Goal: Task Accomplishment & Management: Manage account settings

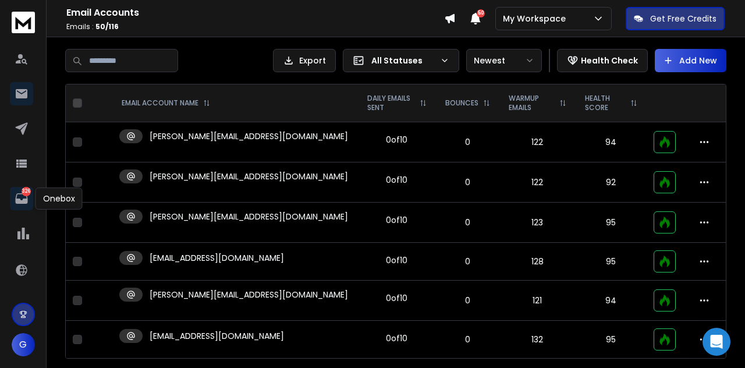
click at [22, 200] on icon at bounding box center [22, 198] width 14 height 14
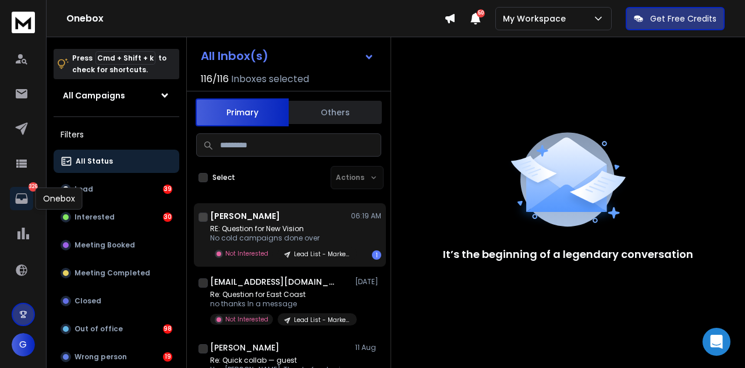
click at [279, 236] on p "No cold campaigns done over" at bounding box center [280, 237] width 140 height 9
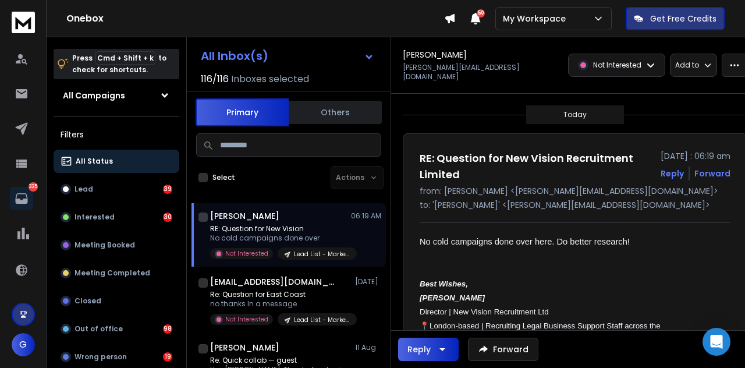
click at [730, 66] on button "button" at bounding box center [735, 65] width 26 height 23
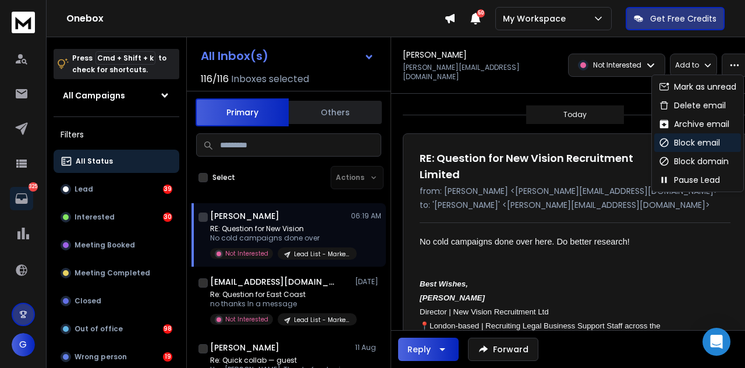
click at [679, 139] on div "Block email" at bounding box center [689, 143] width 61 height 12
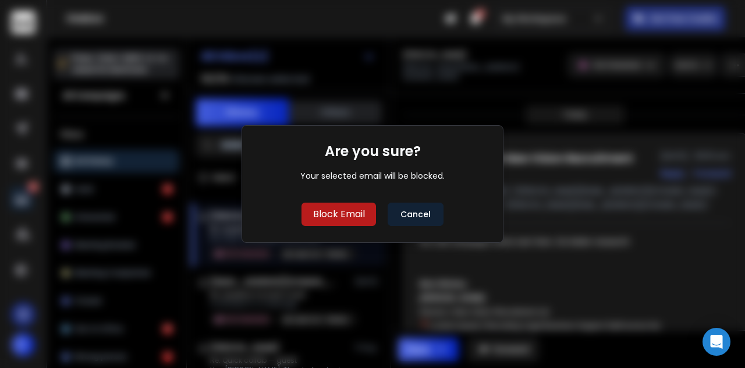
click at [351, 222] on button "Block Email" at bounding box center [338, 214] width 74 height 23
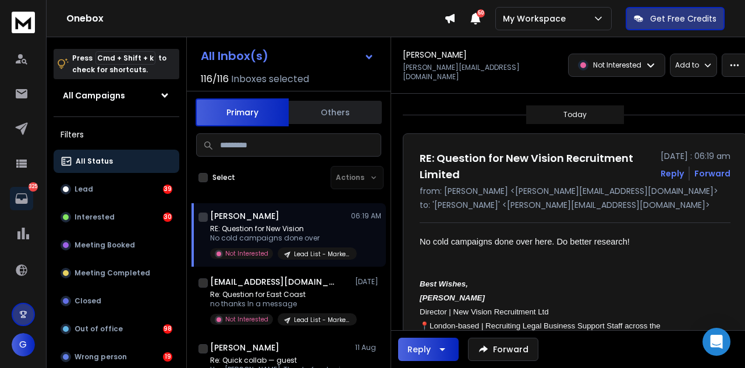
click at [28, 112] on div "325" at bounding box center [23, 166] width 27 height 239
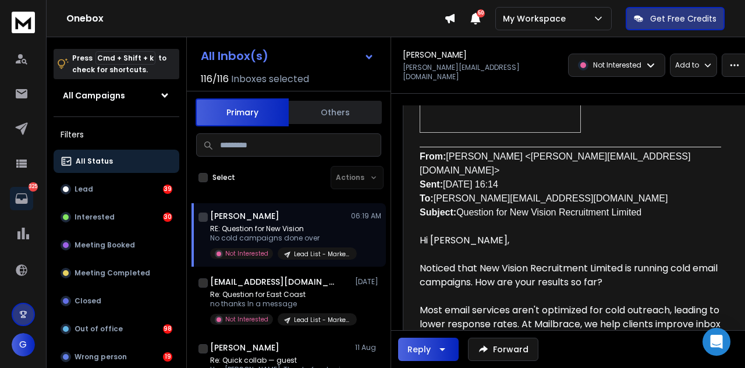
scroll to position [425, 0]
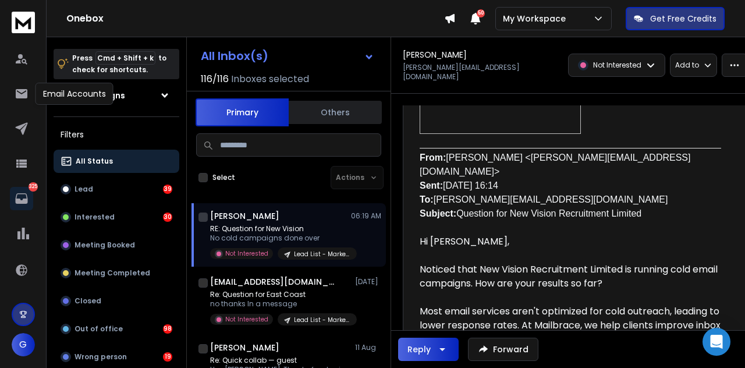
click at [24, 113] on div "325" at bounding box center [23, 166] width 27 height 239
click at [24, 118] on link at bounding box center [21, 128] width 23 height 23
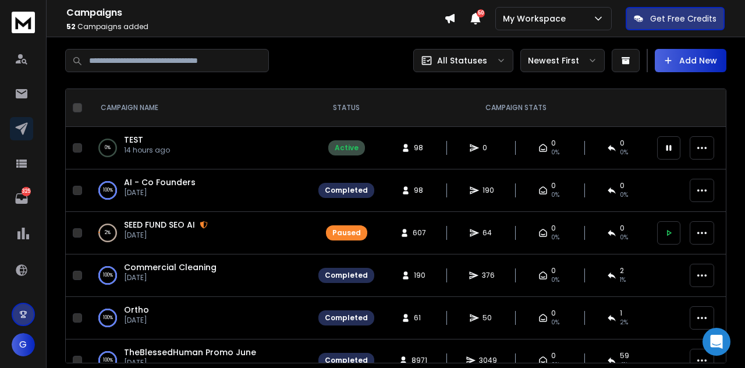
click at [147, 150] on p "14 hours ago" at bounding box center [147, 149] width 46 height 9
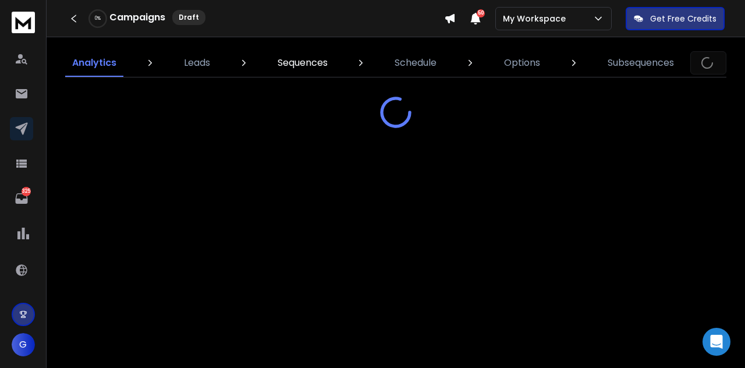
click at [313, 66] on p "Sequences" at bounding box center [303, 63] width 50 height 14
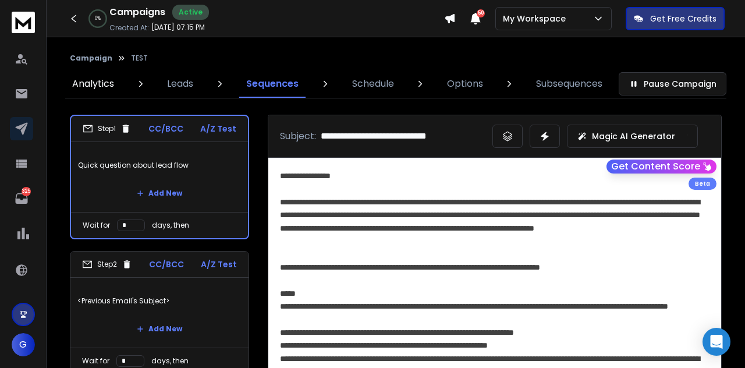
click at [109, 82] on p "Analytics" at bounding box center [93, 84] width 42 height 14
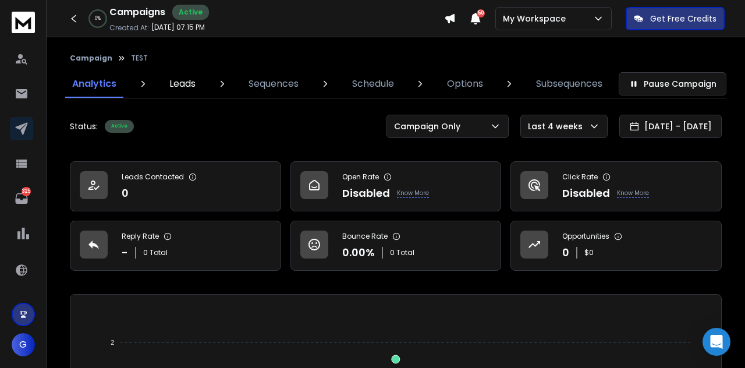
click at [182, 83] on p "Leads" at bounding box center [182, 84] width 26 height 14
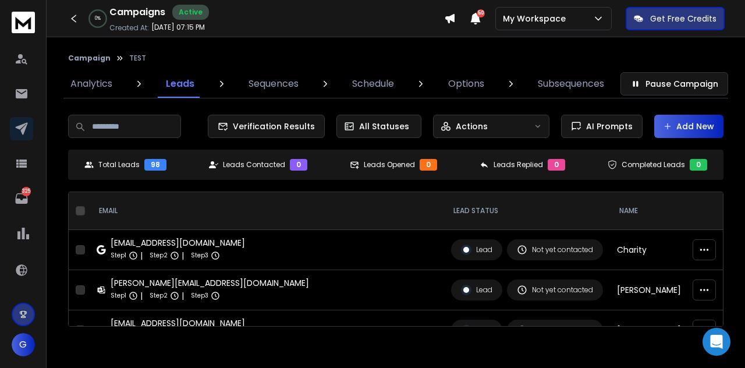
scroll to position [107, 0]
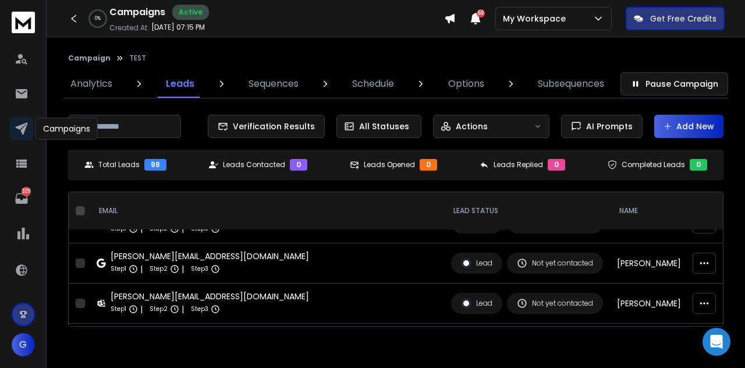
click at [23, 125] on icon at bounding box center [21, 128] width 12 height 12
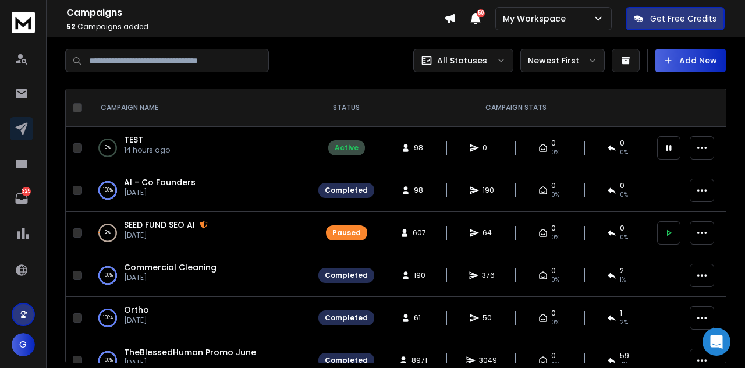
click at [141, 146] on p "14 hours ago" at bounding box center [147, 149] width 46 height 9
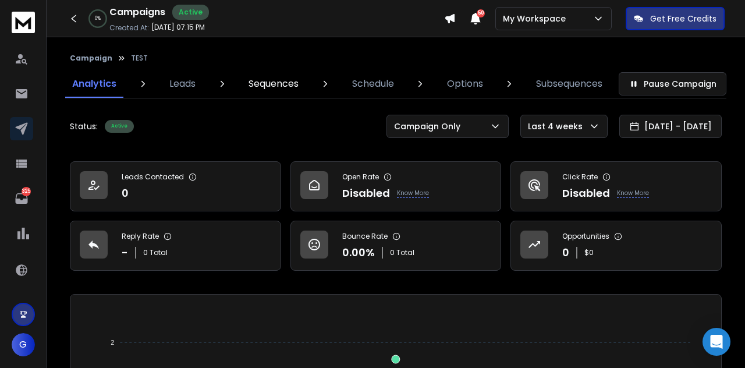
click at [274, 81] on p "Sequences" at bounding box center [273, 84] width 50 height 14
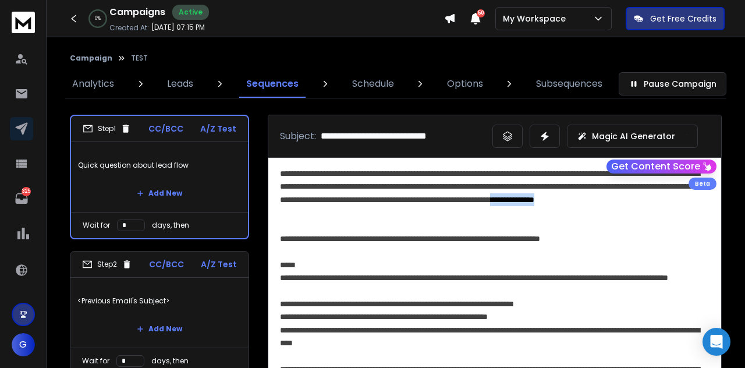
scroll to position [29, 0]
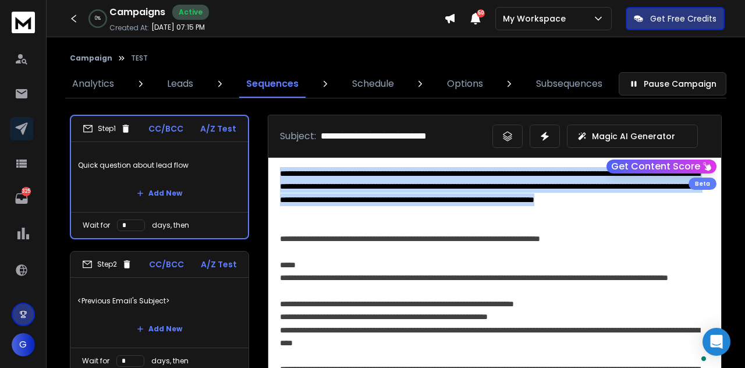
drag, startPoint x: 438, startPoint y: 216, endPoint x: 275, endPoint y: 174, distance: 168.8
click at [275, 174] on div "**********" at bounding box center [494, 268] width 453 height 221
copy div "**********"
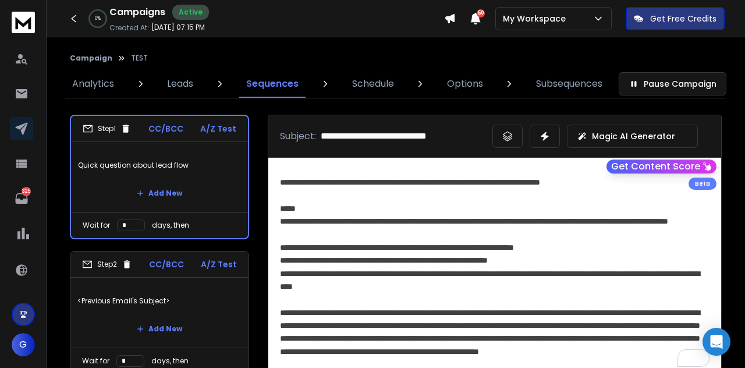
scroll to position [0, 0]
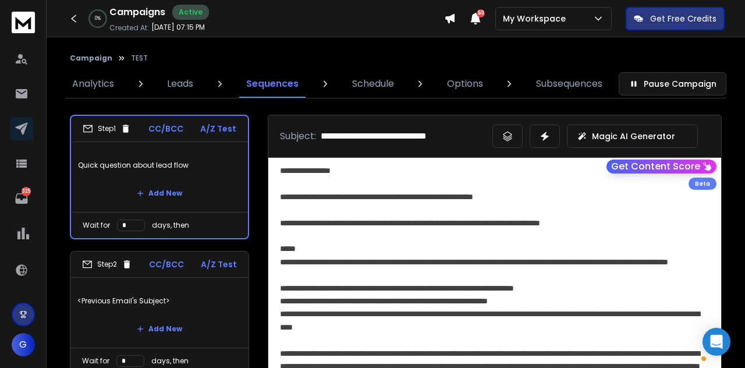
click at [513, 193] on div "**********" at bounding box center [494, 196] width 429 height 13
click at [468, 232] on div "To enrich screen reader interactions, please activate Accessibility in Grammarl…" at bounding box center [494, 235] width 429 height 13
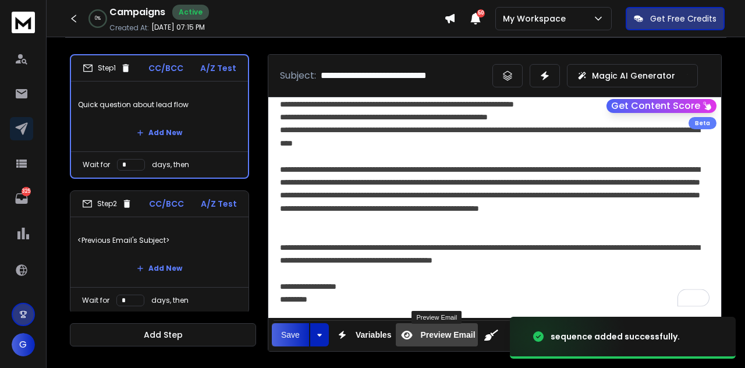
click at [445, 339] on span "Preview Email" at bounding box center [447, 335] width 59 height 10
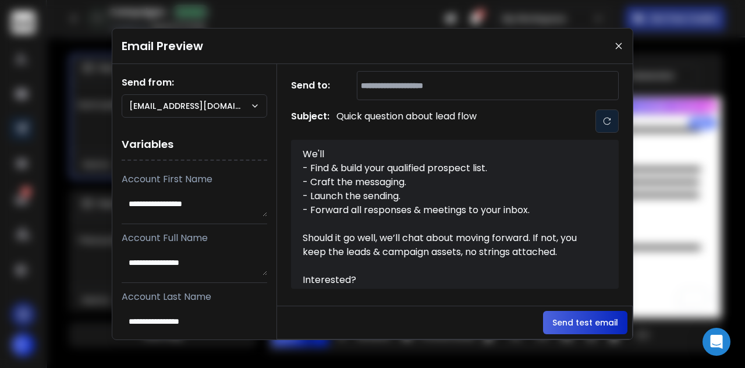
click at [605, 113] on button at bounding box center [606, 120] width 23 height 23
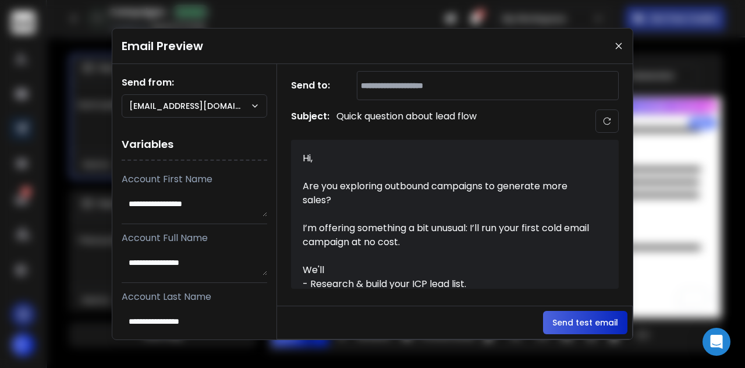
click at [617, 49] on icon at bounding box center [618, 45] width 9 height 9
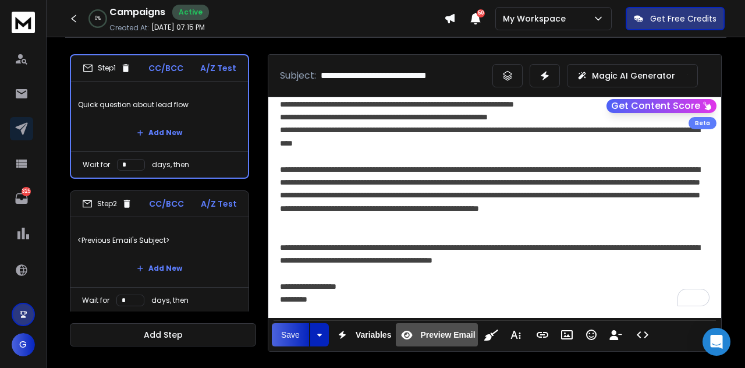
click at [416, 323] on button "Preview Email Preview Email" at bounding box center [436, 334] width 81 height 23
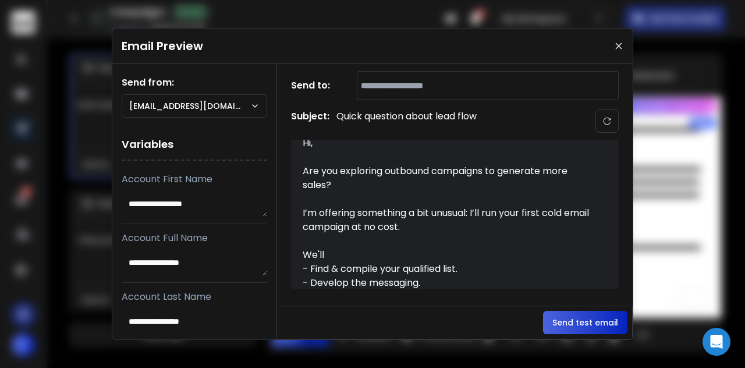
click at [612, 41] on div "Email Preview" at bounding box center [372, 46] width 520 height 35
click at [615, 44] on icon at bounding box center [618, 45] width 9 height 9
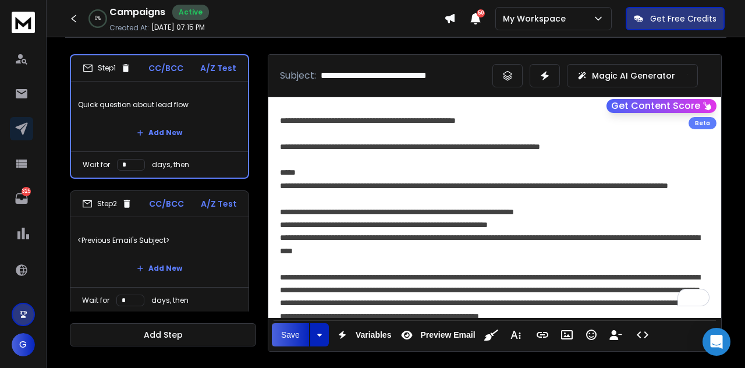
scroll to position [6, 0]
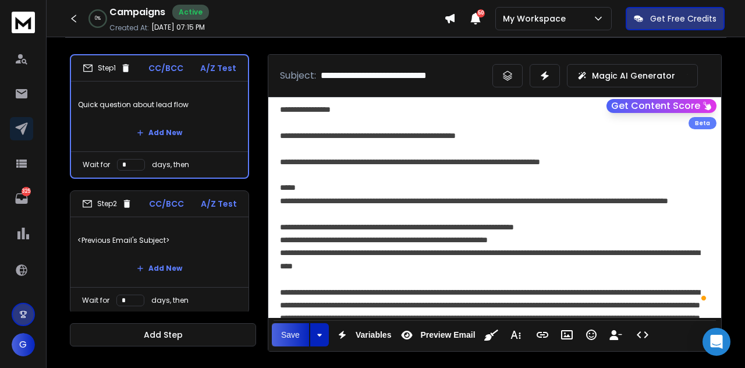
click at [421, 164] on div "**********" at bounding box center [494, 161] width 429 height 13
click at [393, 239] on div "**********" at bounding box center [494, 239] width 429 height 13
click at [287, 162] on div "**********" at bounding box center [494, 161] width 429 height 13
click at [414, 332] on div "Preview Email" at bounding box center [436, 334] width 81 height 19
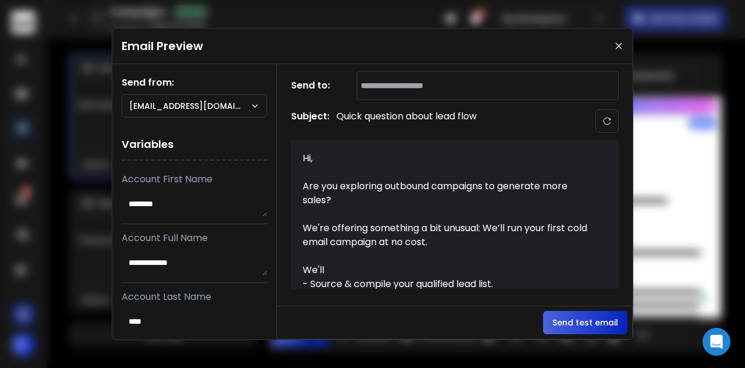
scroll to position [10, 0]
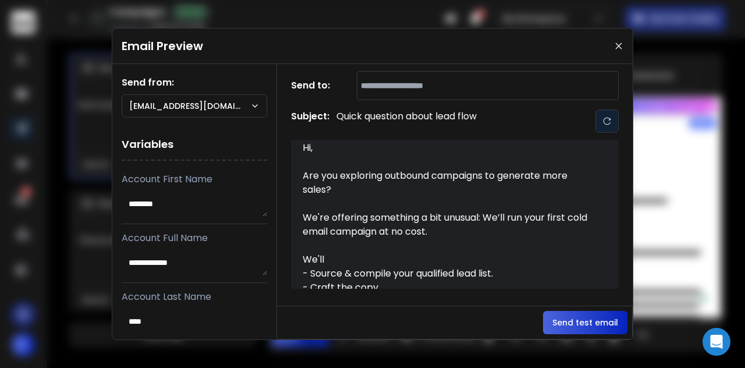
click at [604, 119] on icon at bounding box center [606, 121] width 7 height 7
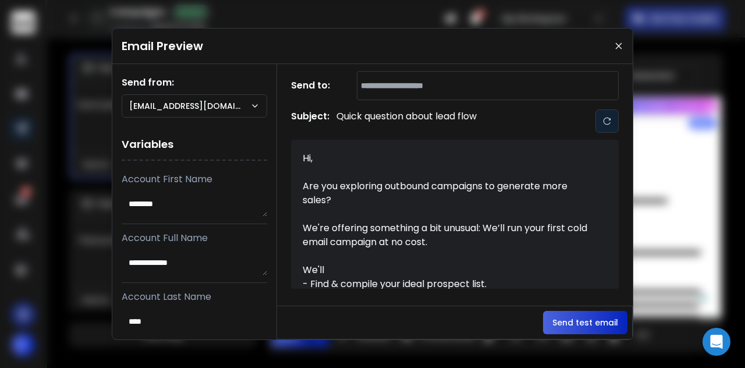
click at [604, 119] on icon at bounding box center [606, 121] width 7 height 7
click at [619, 46] on icon at bounding box center [619, 46] width 6 height 6
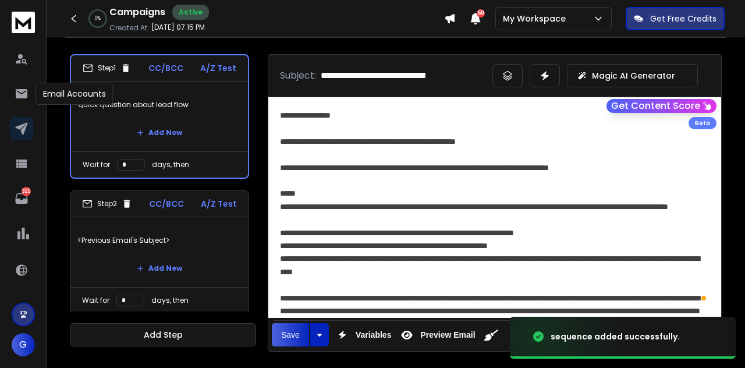
click at [23, 113] on div "325" at bounding box center [23, 166] width 27 height 239
click at [23, 125] on icon at bounding box center [21, 128] width 12 height 12
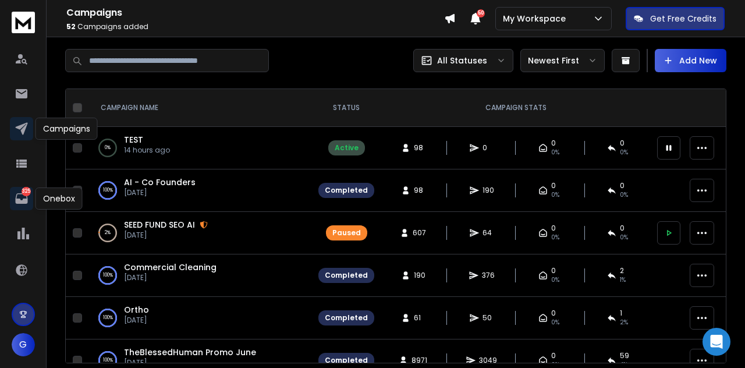
click at [13, 194] on link "325" at bounding box center [21, 198] width 23 height 23
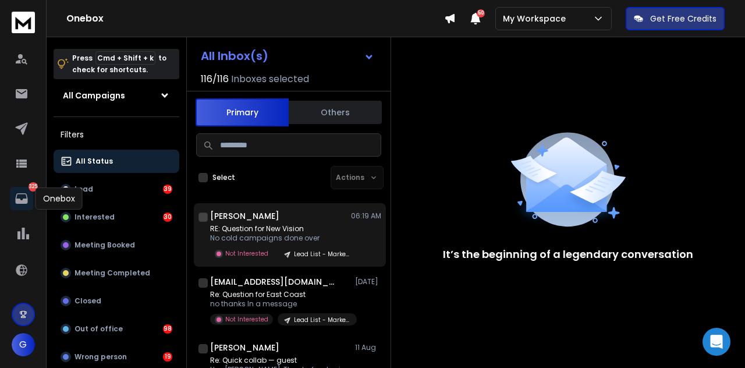
click at [265, 232] on p "RE: Question for New Vision" at bounding box center [280, 228] width 140 height 9
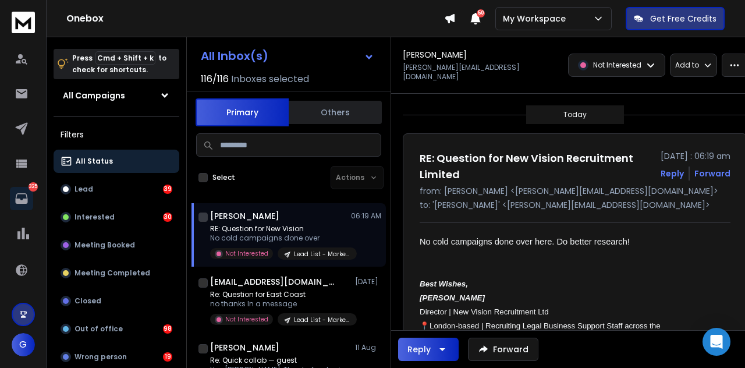
click at [582, 185] on p "from: [PERSON_NAME] <[PERSON_NAME][EMAIL_ADDRESS][DOMAIN_NAME]>" at bounding box center [575, 191] width 311 height 12
drag, startPoint x: 582, startPoint y: 179, endPoint x: 644, endPoint y: 176, distance: 62.3
click at [644, 185] on p "from: [PERSON_NAME] <[PERSON_NAME][EMAIL_ADDRESS][DOMAIN_NAME]>" at bounding box center [575, 191] width 311 height 12
copy p "newvision-recruitment."
click at [562, 189] on div "RE: Question for New Vision Recruitment Limited [DATE] : 06:19 am Reply Forward…" at bounding box center [575, 180] width 311 height 61
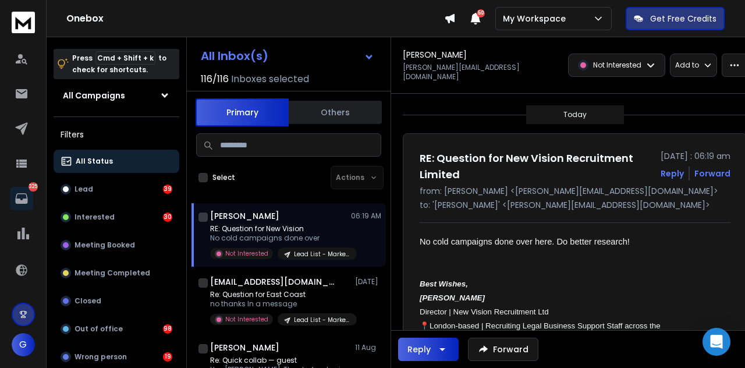
click at [563, 186] on p "from: [PERSON_NAME] <[PERSON_NAME][EMAIL_ADDRESS][DOMAIN_NAME]>" at bounding box center [575, 191] width 311 height 12
drag, startPoint x: 563, startPoint y: 186, endPoint x: 646, endPoint y: 185, distance: 82.6
click at [646, 185] on p "from: [PERSON_NAME] <[PERSON_NAME][EMAIL_ADDRESS][DOMAIN_NAME]>" at bounding box center [575, 191] width 311 height 12
copy p "[DOMAIN_NAME]"
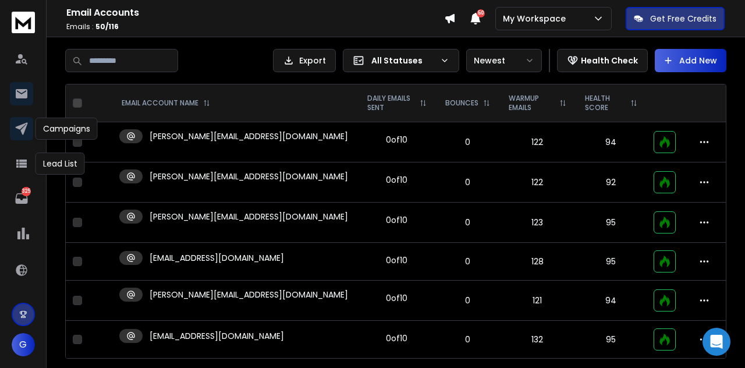
click at [17, 120] on link at bounding box center [21, 128] width 23 height 23
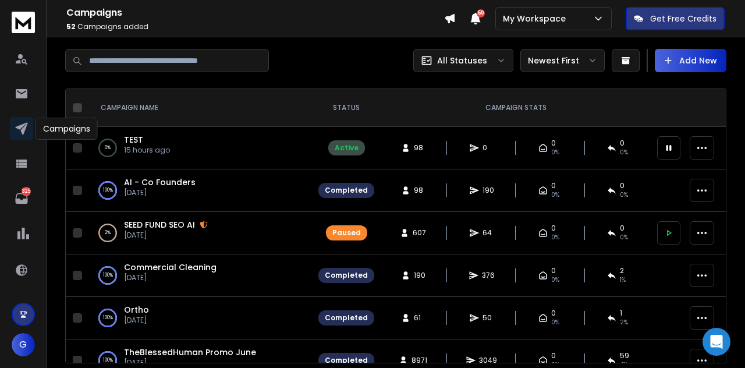
click at [191, 132] on td "0 % TEST 15 hours ago" at bounding box center [199, 148] width 225 height 42
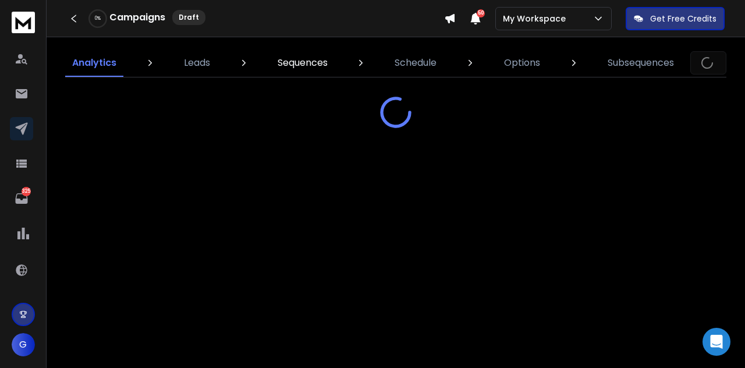
click at [293, 66] on p "Sequences" at bounding box center [303, 63] width 50 height 14
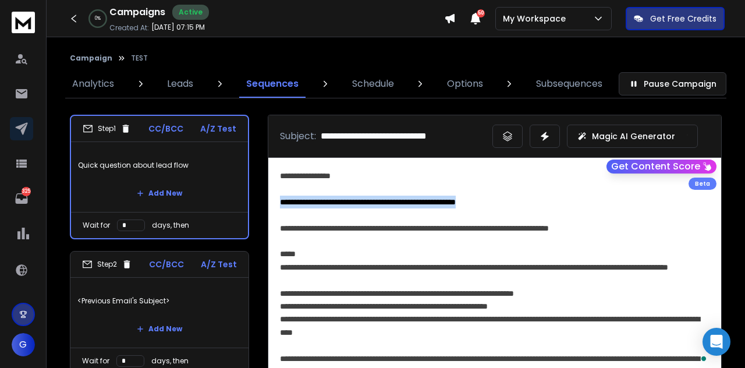
drag, startPoint x: 518, startPoint y: 203, endPoint x: 271, endPoint y: 203, distance: 247.3
click at [271, 203] on div "**********" at bounding box center [494, 268] width 453 height 221
copy div "**********"
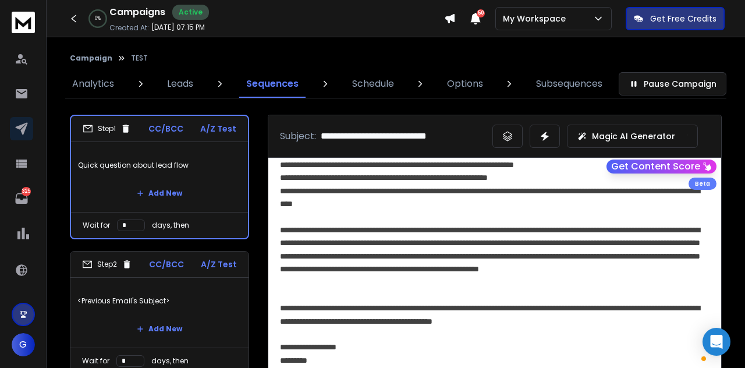
scroll to position [61, 0]
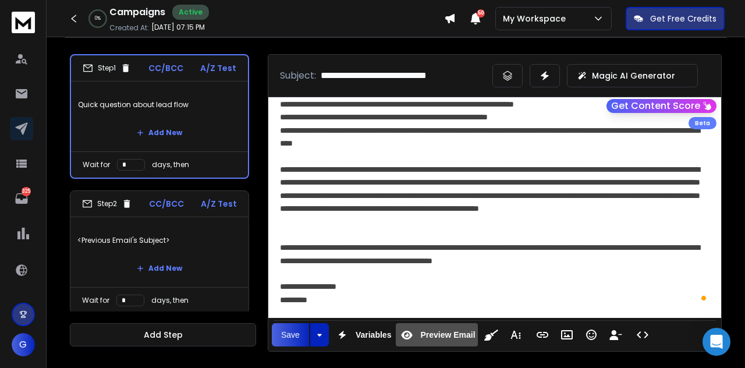
click at [438, 324] on button "Preview Email Preview Email" at bounding box center [436, 334] width 81 height 23
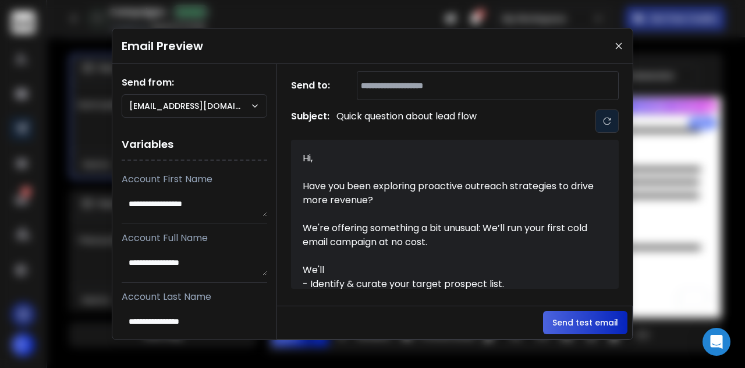
click at [603, 122] on icon at bounding box center [606, 121] width 7 height 7
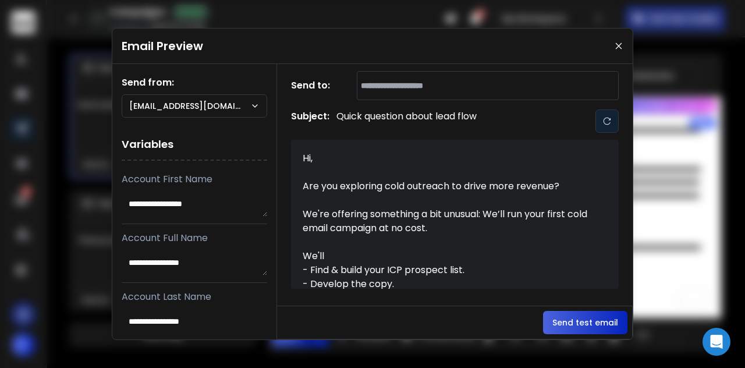
click at [603, 122] on icon at bounding box center [607, 121] width 8 height 8
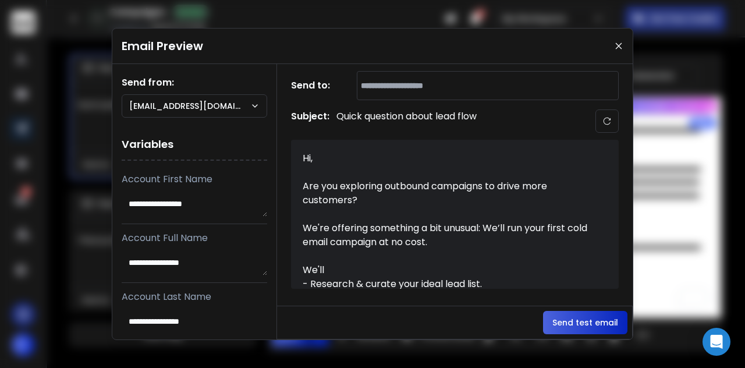
click at [614, 49] on icon at bounding box center [618, 45] width 9 height 9
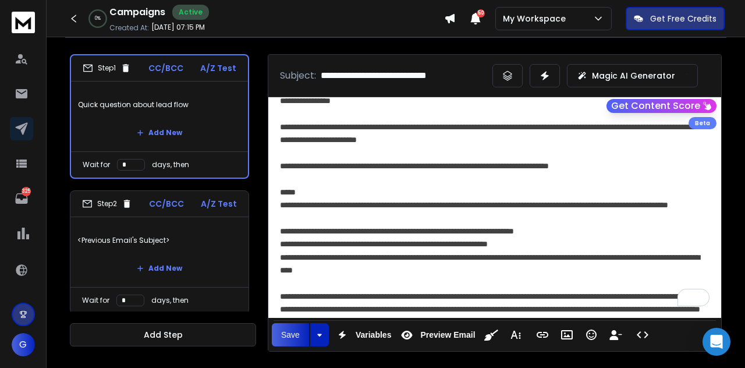
scroll to position [0, 0]
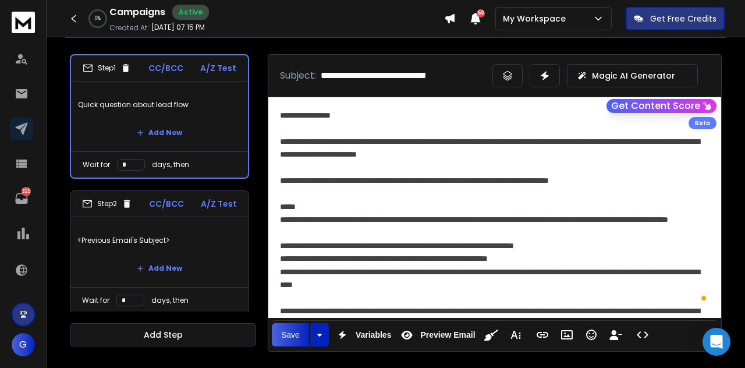
click at [360, 156] on div "**********" at bounding box center [494, 148] width 429 height 26
click at [418, 327] on div "Preview Email" at bounding box center [436, 334] width 81 height 19
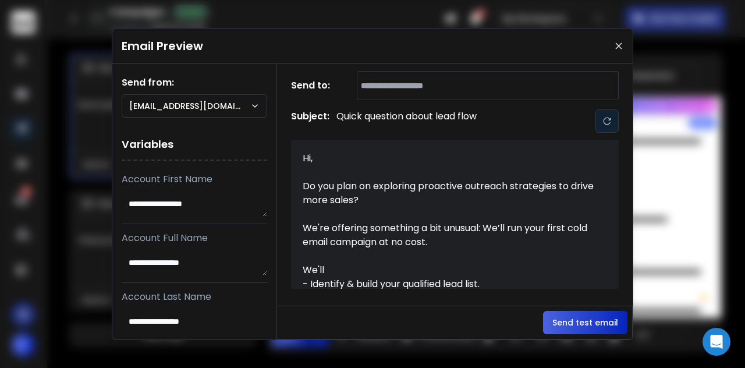
click at [610, 126] on button at bounding box center [606, 120] width 23 height 23
click at [608, 127] on button at bounding box center [606, 120] width 23 height 23
click at [610, 118] on icon at bounding box center [606, 121] width 7 height 7
click at [615, 46] on icon at bounding box center [618, 45] width 9 height 9
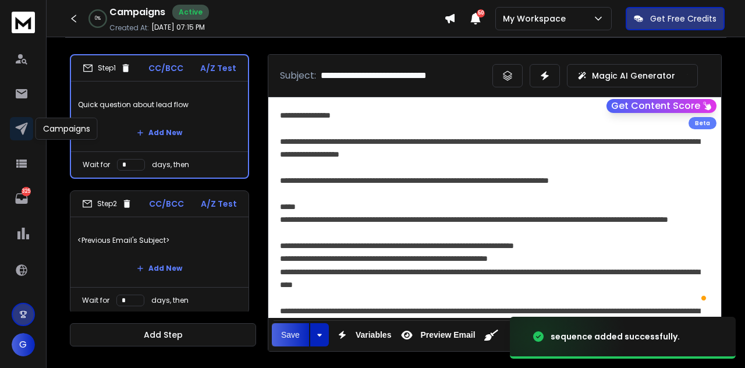
click at [23, 133] on icon at bounding box center [22, 129] width 14 height 14
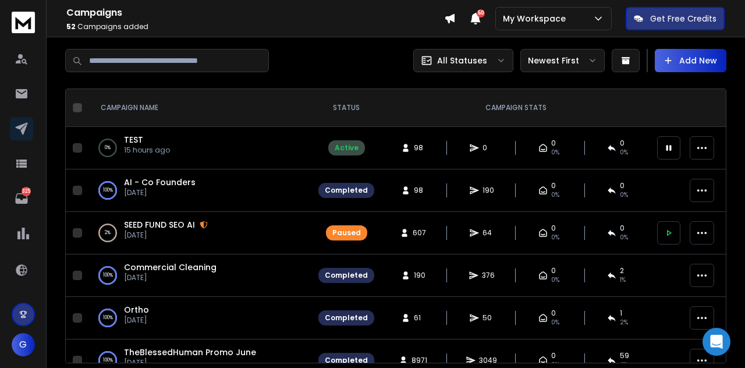
click at [25, 184] on div "325" at bounding box center [23, 166] width 27 height 239
click at [21, 194] on icon at bounding box center [22, 198] width 14 height 14
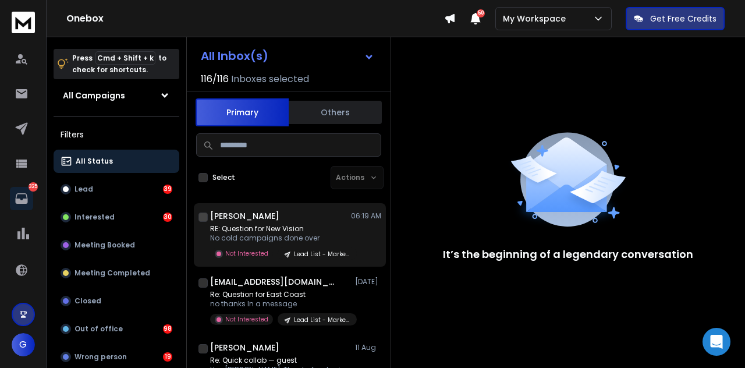
click at [262, 222] on div "Sophie Minihane 06:19 AM RE: Question for New Vision No cold campaigns done ove…" at bounding box center [295, 234] width 171 height 49
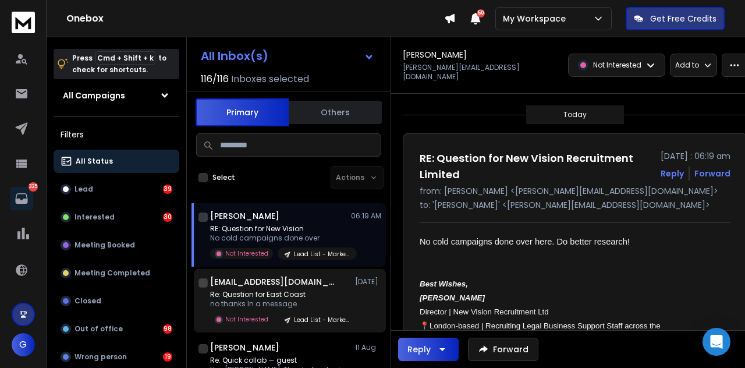
click at [320, 300] on p "no thanks In a message" at bounding box center [280, 303] width 140 height 9
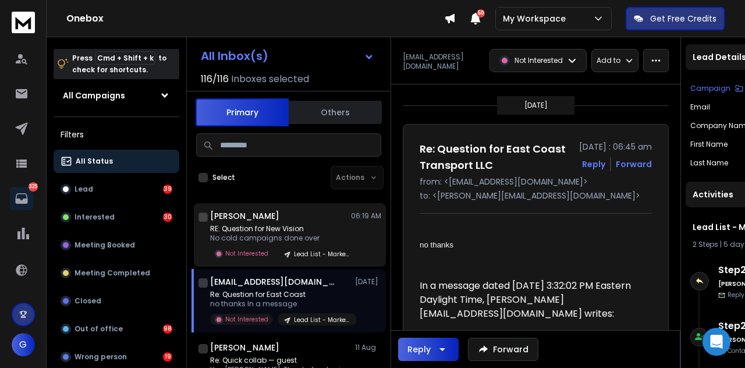
click at [310, 255] on p "Lead List - Marketing" at bounding box center [322, 254] width 56 height 9
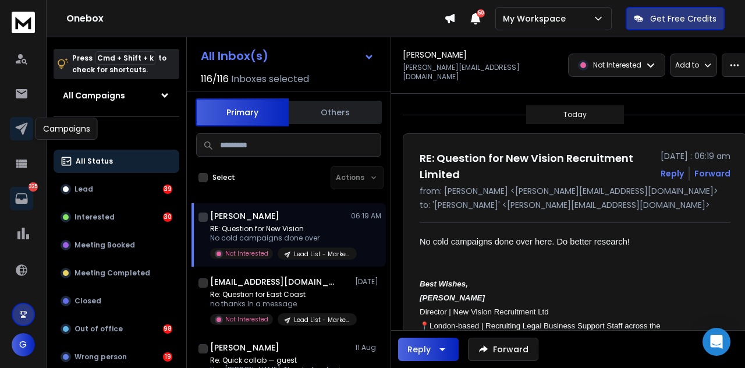
click at [24, 126] on icon at bounding box center [21, 128] width 12 height 12
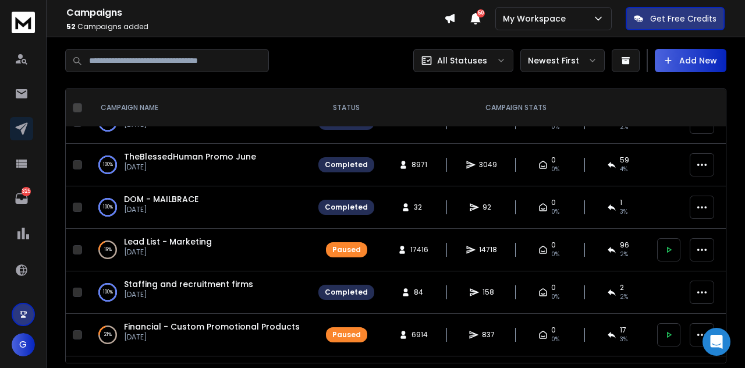
scroll to position [538, 0]
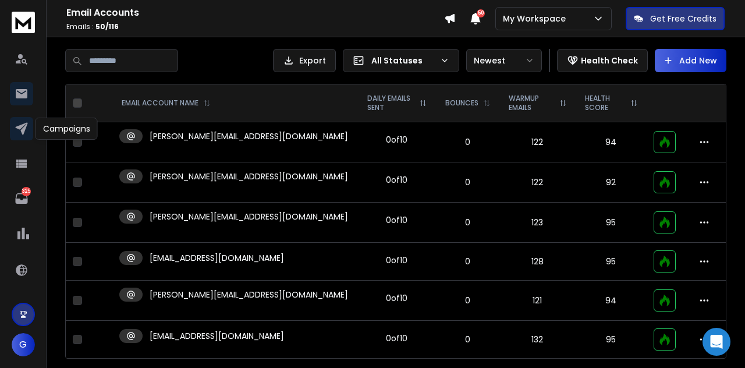
click at [30, 118] on link at bounding box center [21, 128] width 23 height 23
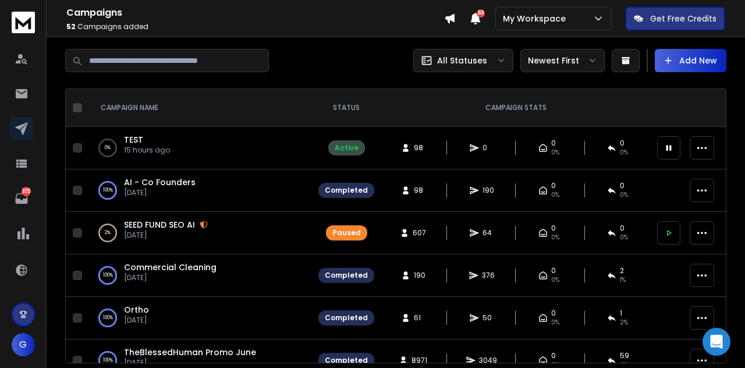
click at [157, 143] on h1 "TEST" at bounding box center [147, 140] width 46 height 12
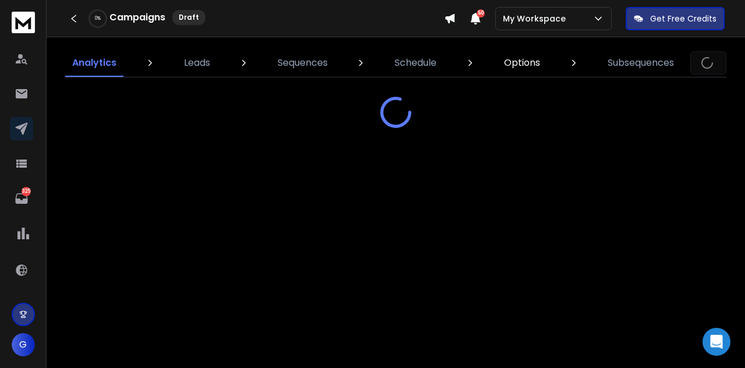
click at [532, 62] on p "Options" at bounding box center [522, 63] width 36 height 14
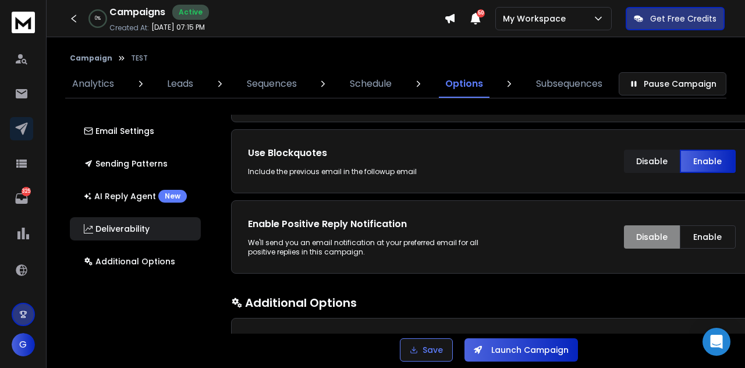
click at [476, 339] on button "Launch Campaign" at bounding box center [520, 349] width 113 height 23
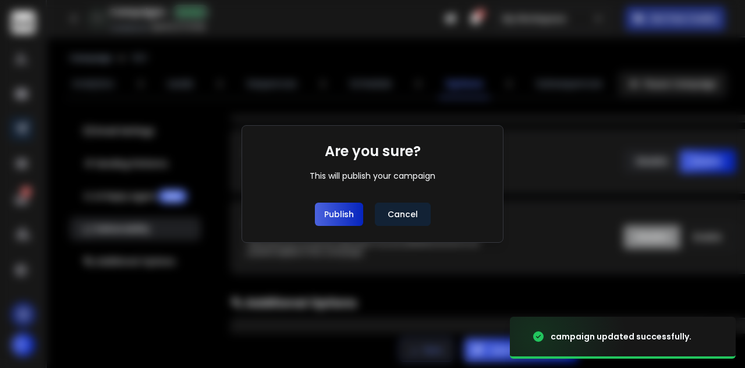
click at [336, 218] on button "Publish" at bounding box center [339, 214] width 48 height 23
